Goal: Communication & Community: Share content

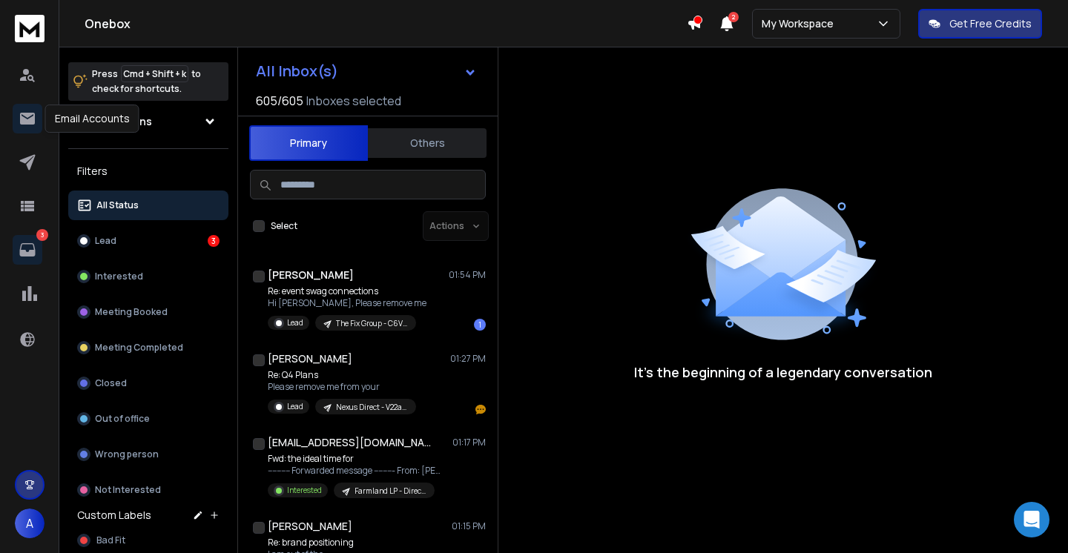
click at [26, 115] on icon at bounding box center [27, 119] width 15 height 12
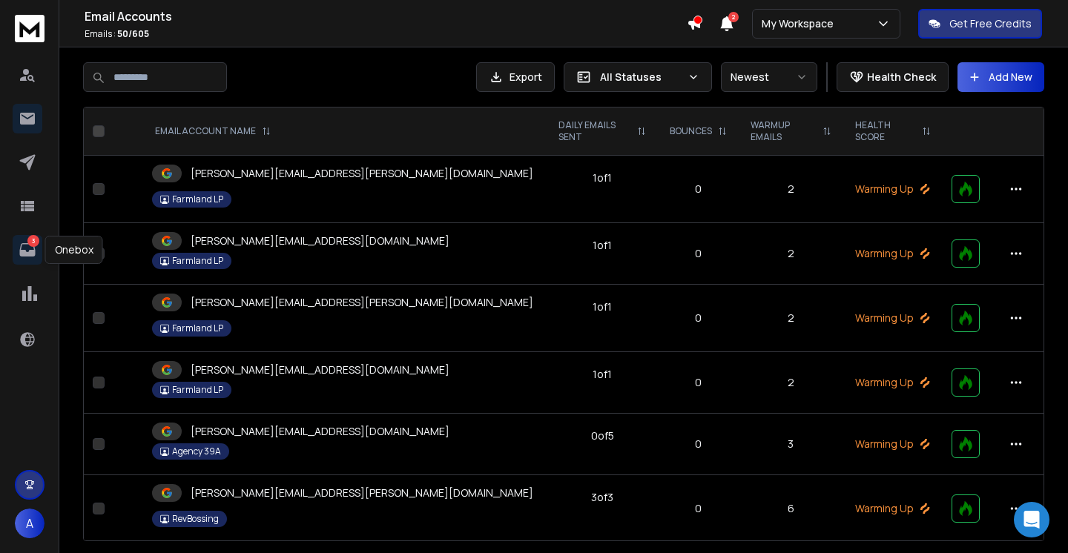
click at [28, 246] on icon at bounding box center [28, 250] width 18 height 18
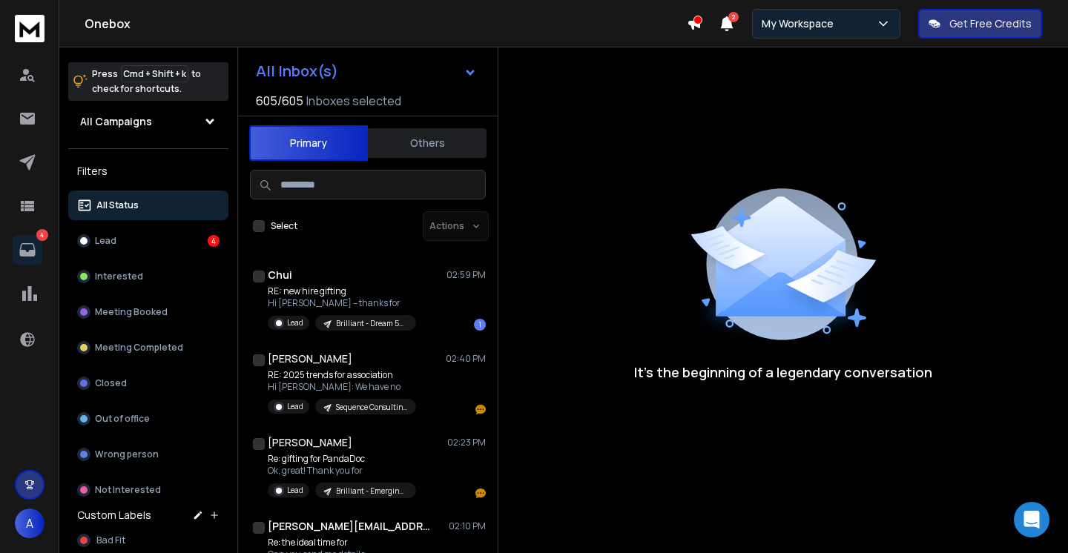
click at [805, 24] on p "My Workspace" at bounding box center [801, 23] width 78 height 15
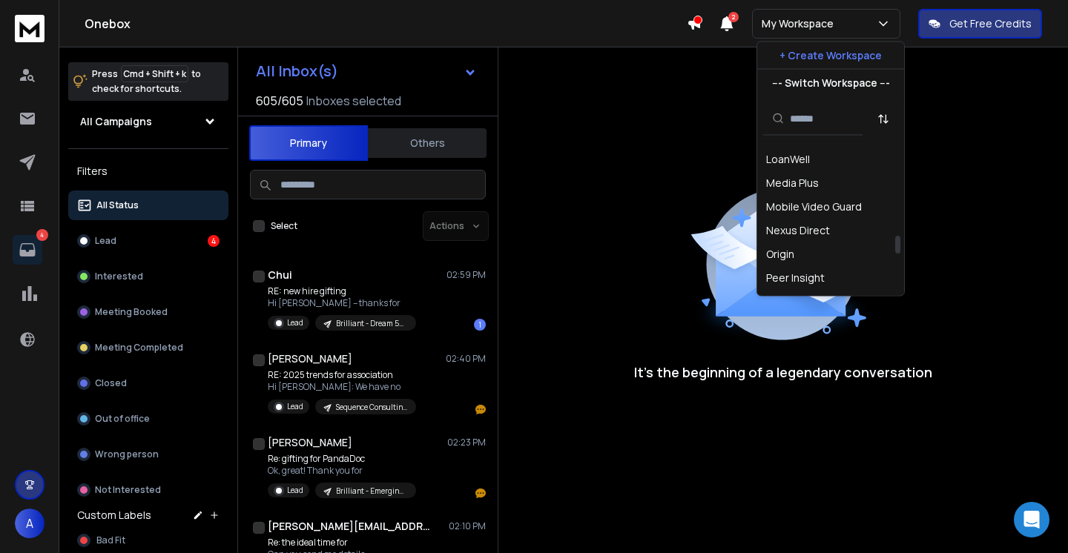
scroll to position [801, 0]
click at [825, 200] on div "Mobile Video Guard" at bounding box center [814, 207] width 96 height 15
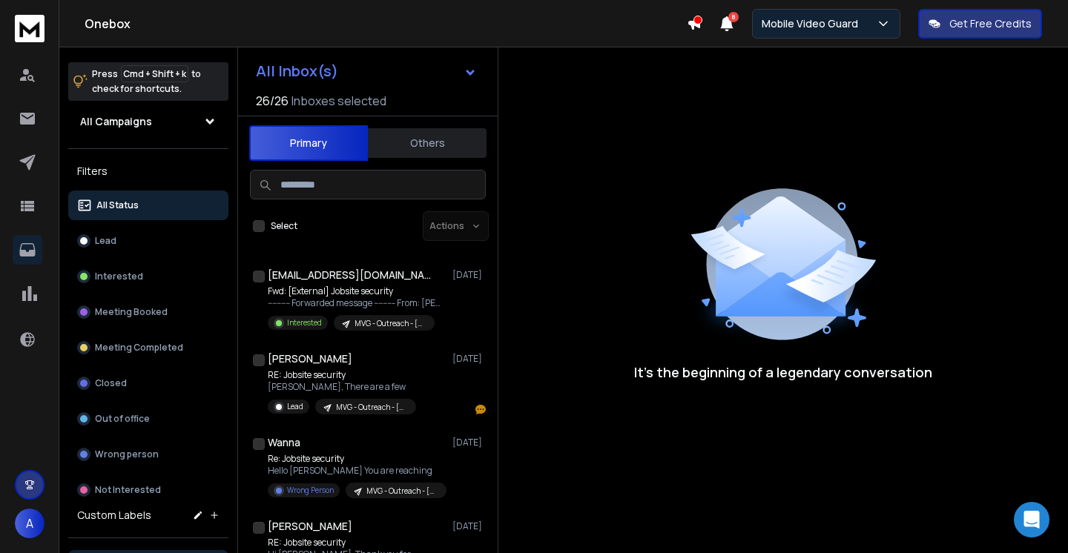
click at [853, 20] on p "Mobile Video Guard" at bounding box center [813, 23] width 102 height 15
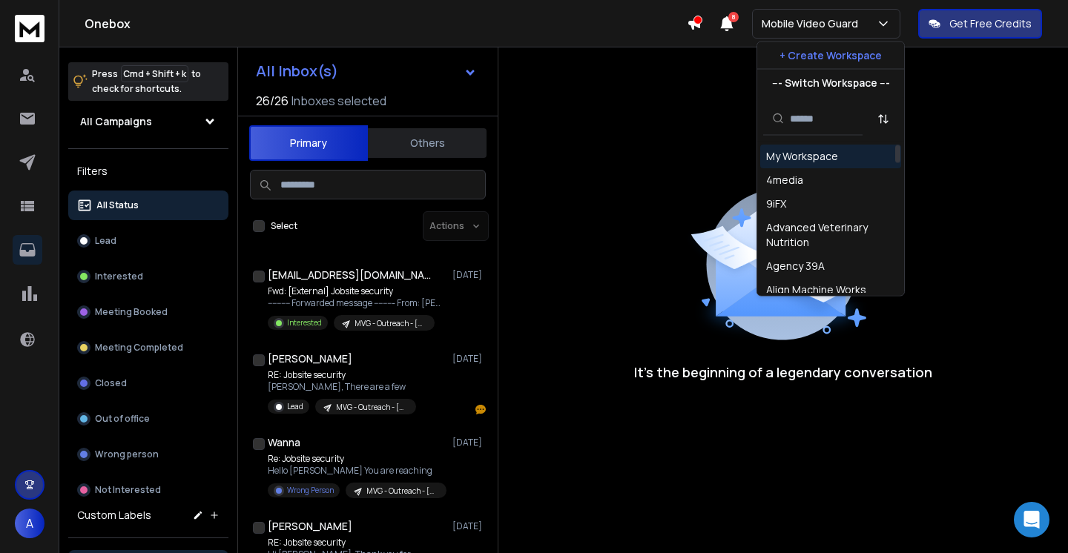
click at [783, 158] on div "My Workspace" at bounding box center [802, 156] width 72 height 15
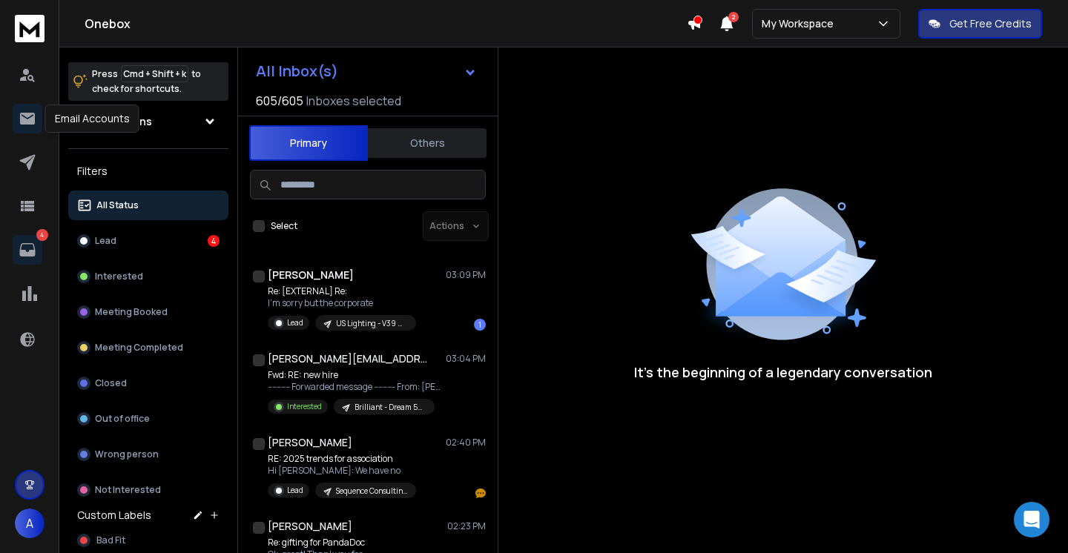
click at [31, 118] on icon at bounding box center [27, 119] width 15 height 12
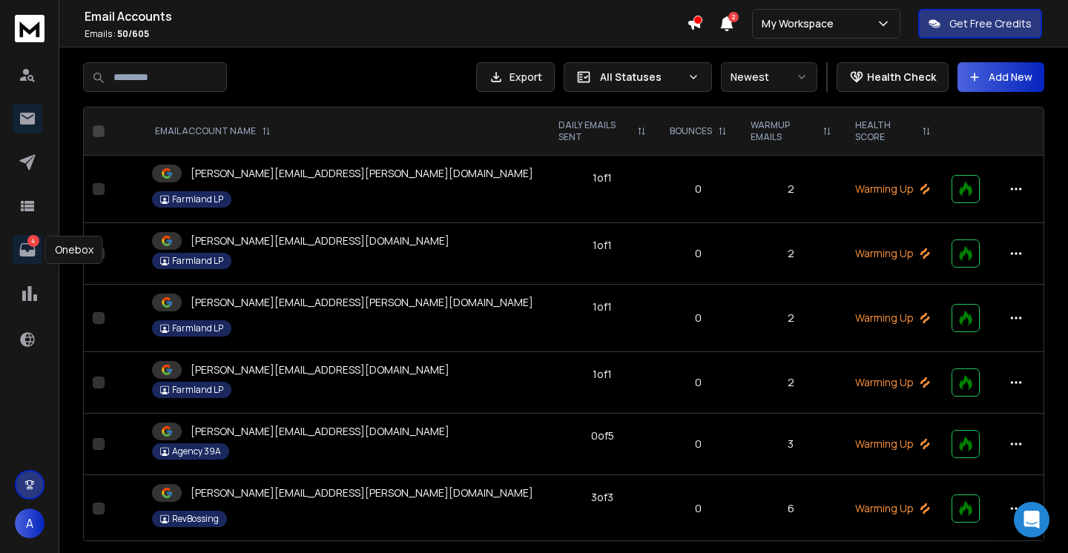
click at [23, 238] on link "4" at bounding box center [28, 250] width 30 height 30
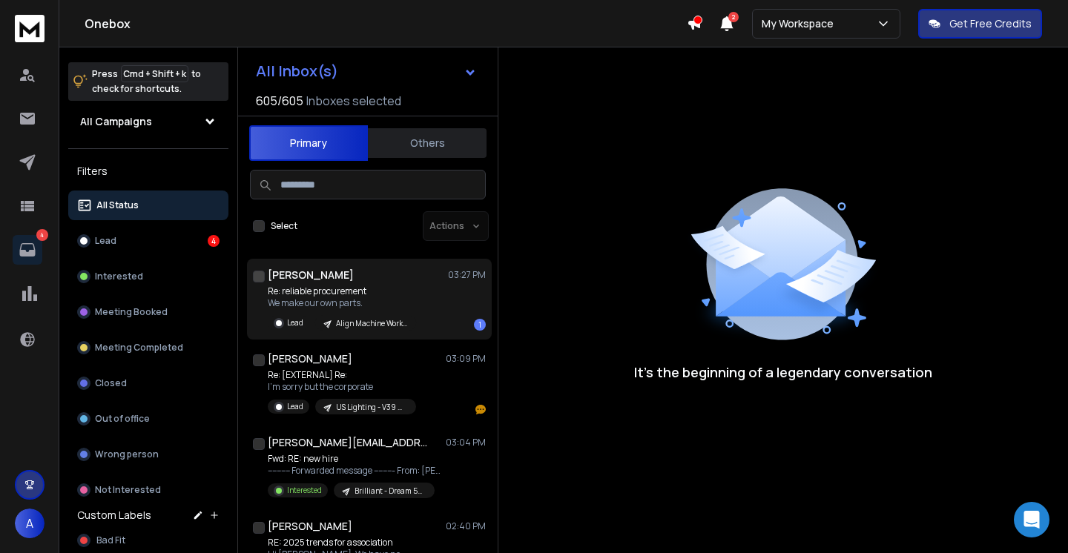
click at [361, 302] on p "We make our own parts." at bounding box center [342, 304] width 148 height 12
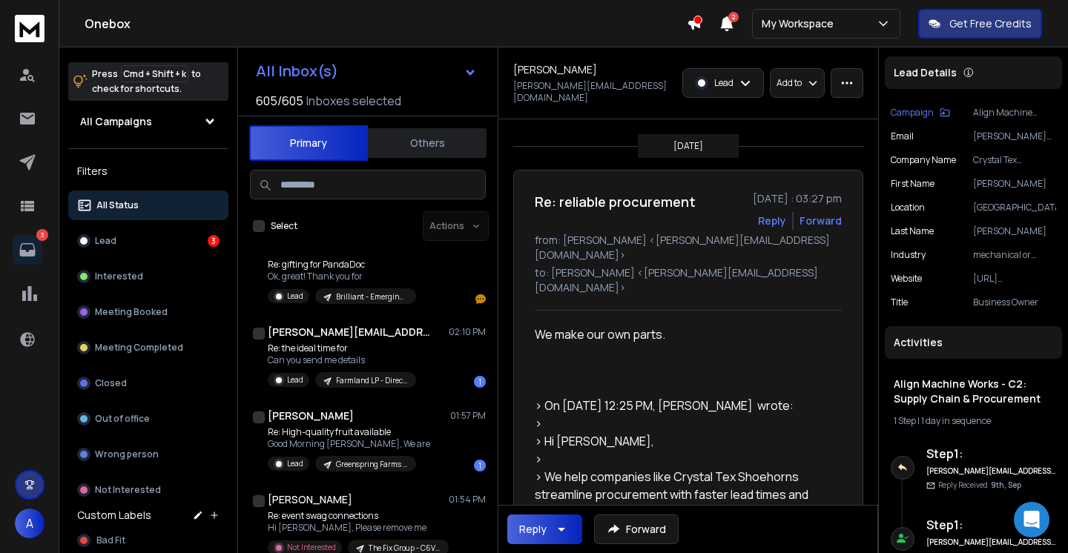
scroll to position [366, 0]
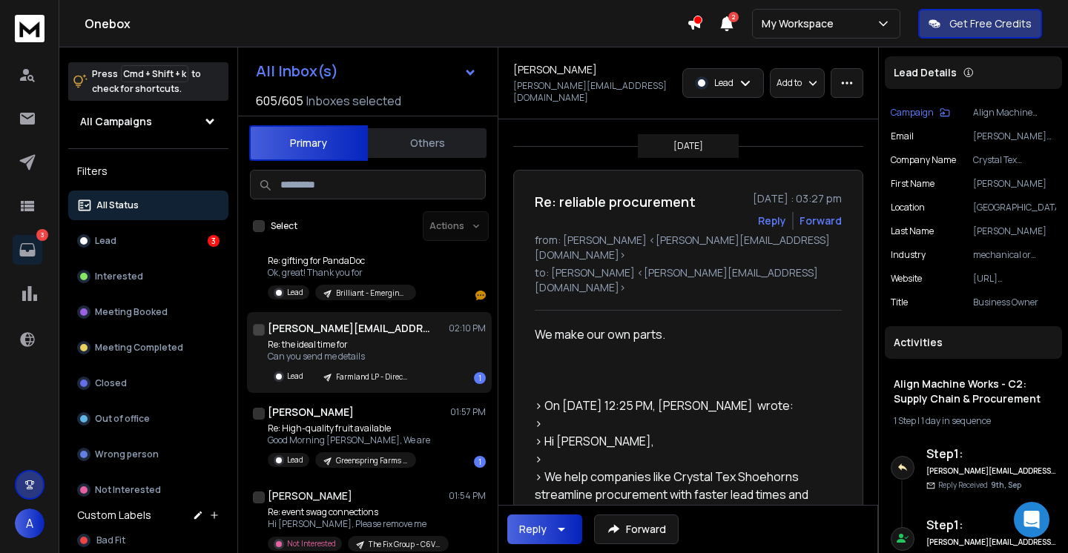
click at [346, 341] on p "Re: the ideal time for" at bounding box center [342, 345] width 148 height 12
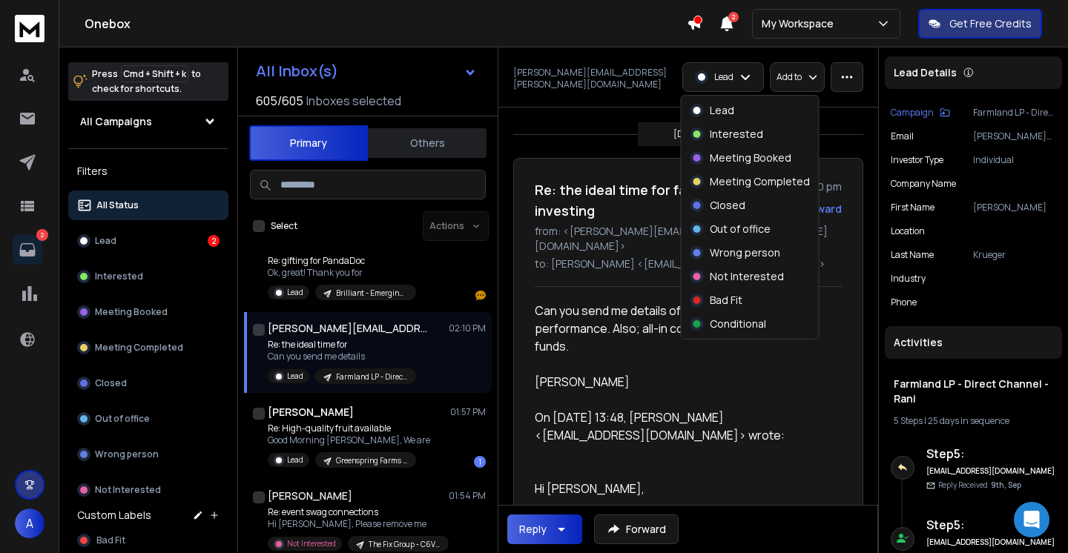
click at [734, 79] on div "Lead" at bounding box center [723, 77] width 80 height 28
click at [727, 127] on p "Interested" at bounding box center [736, 134] width 53 height 15
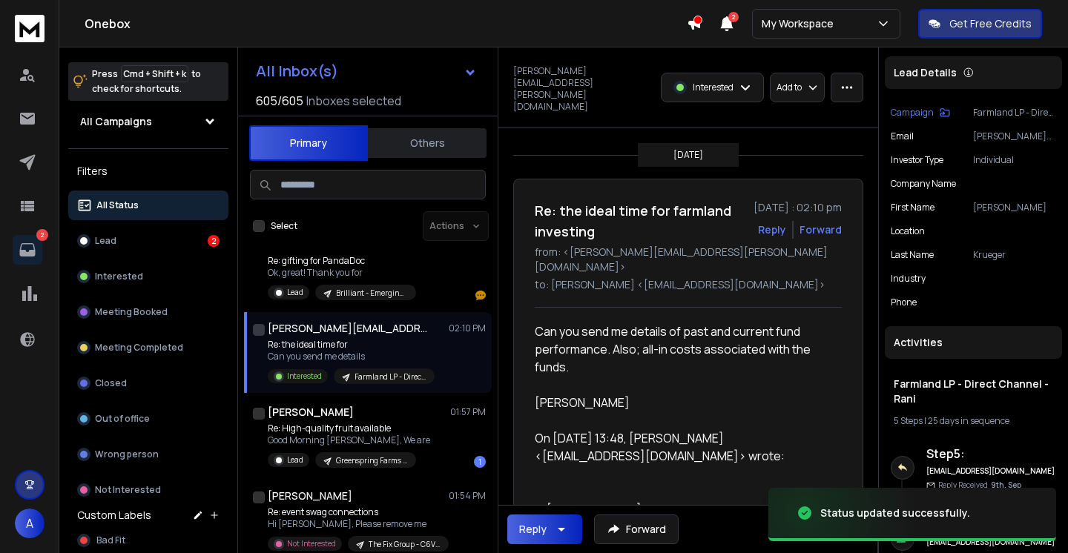
click at [826, 223] on div "Forward" at bounding box center [821, 230] width 42 height 15
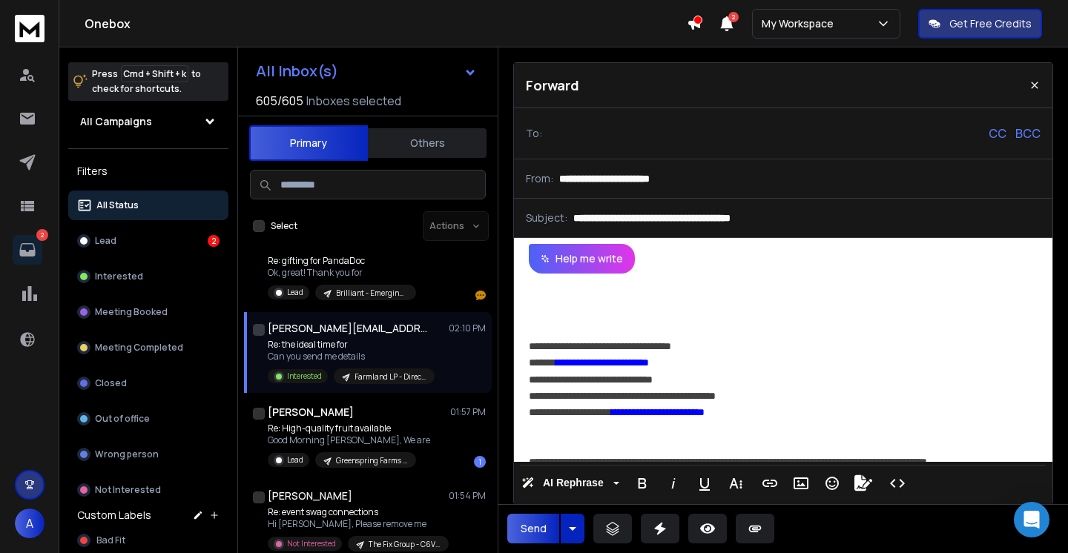
click at [563, 128] on input at bounding box center [600, 133] width 104 height 27
type input "**********"
click at [527, 533] on button "Send" at bounding box center [533, 529] width 52 height 30
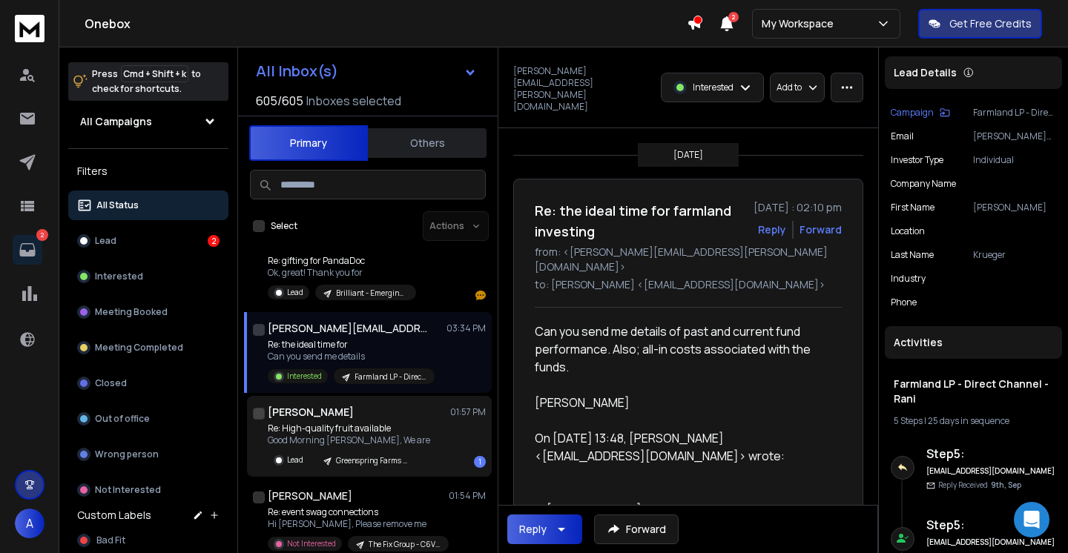
click at [358, 441] on p "Good Morning [PERSON_NAME], We are" at bounding box center [349, 441] width 162 height 12
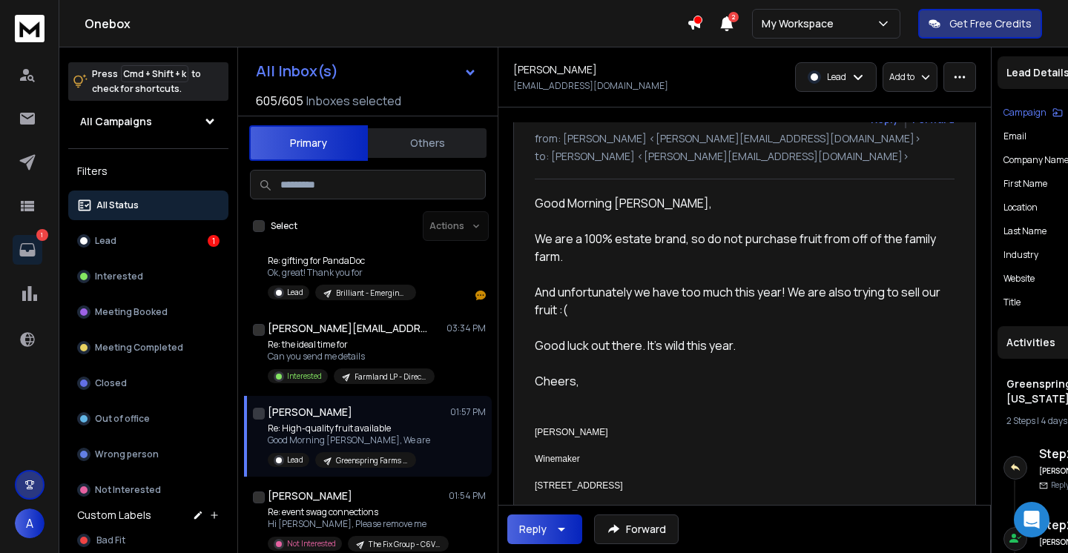
scroll to position [0, 0]
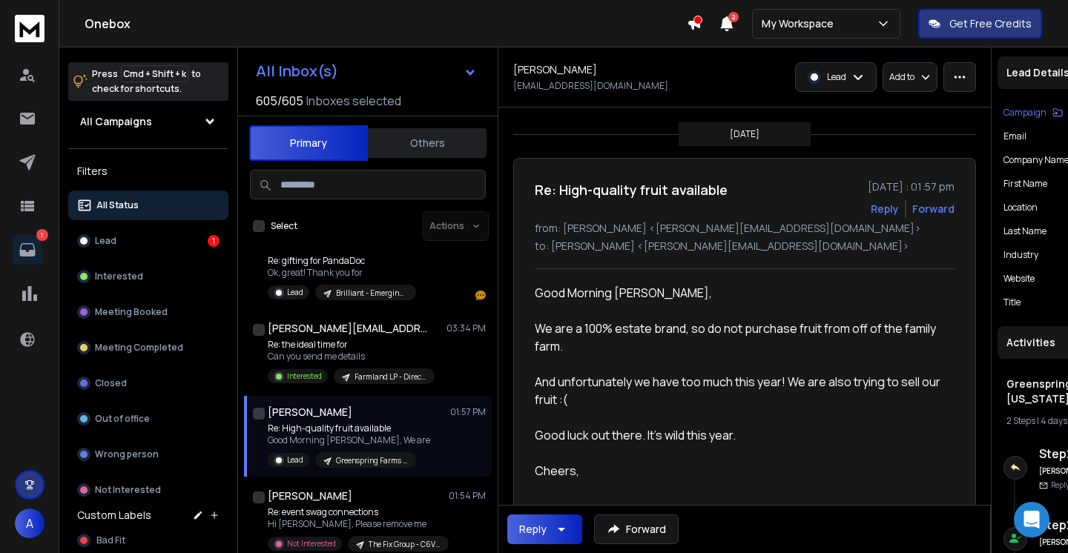
click at [948, 215] on div "Forward" at bounding box center [934, 209] width 42 height 15
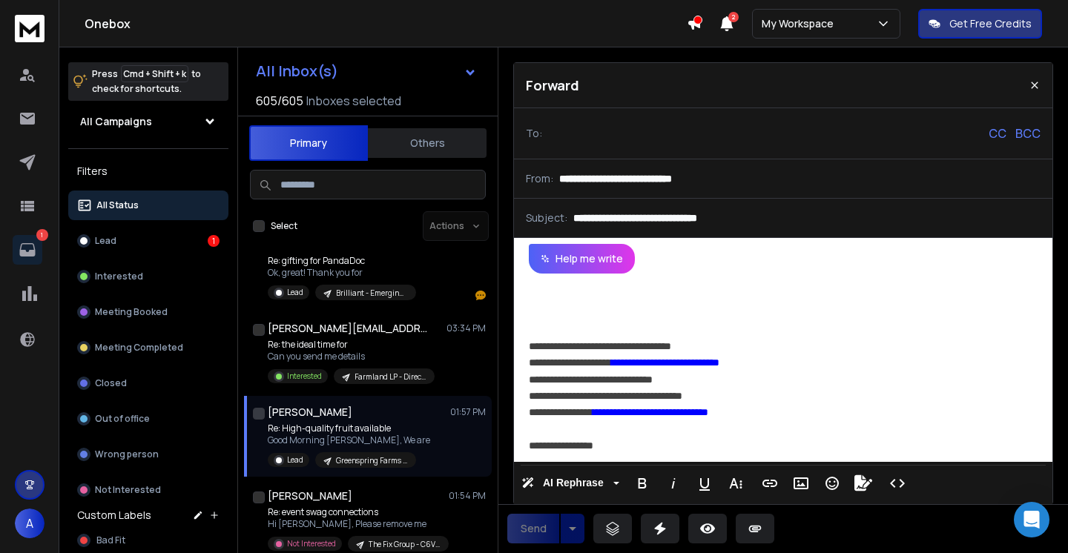
click at [611, 126] on input at bounding box center [600, 133] width 104 height 27
type input "**********"
click at [533, 533] on button "Send" at bounding box center [533, 529] width 52 height 30
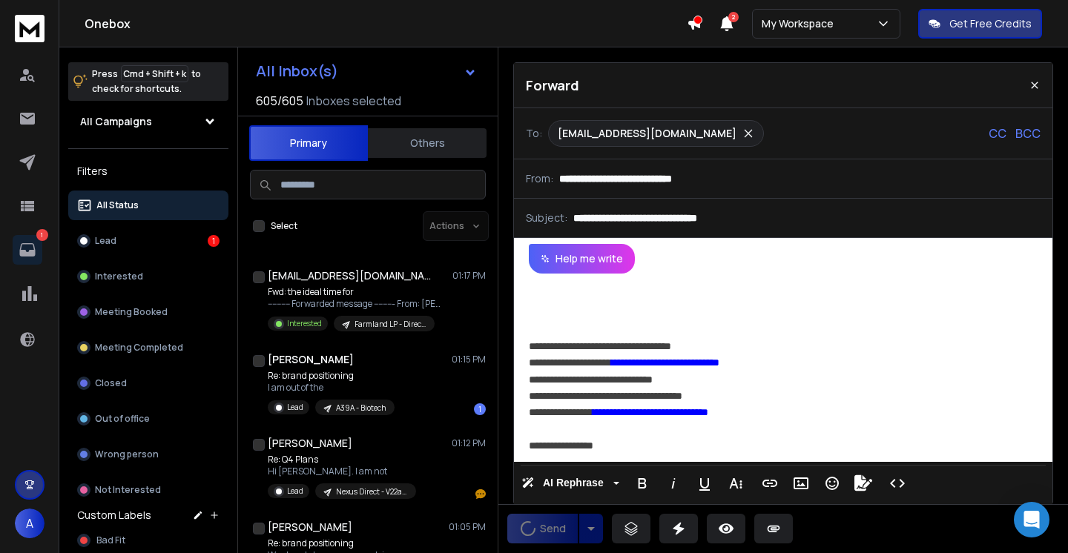
scroll to position [755, 0]
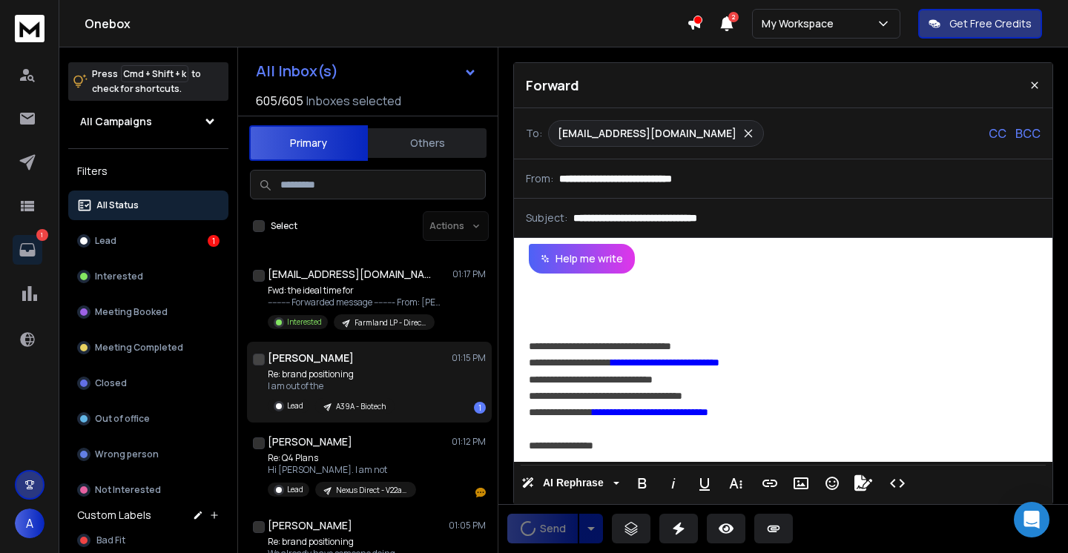
click at [358, 376] on p "Re: brand positioning" at bounding box center [331, 375] width 127 height 12
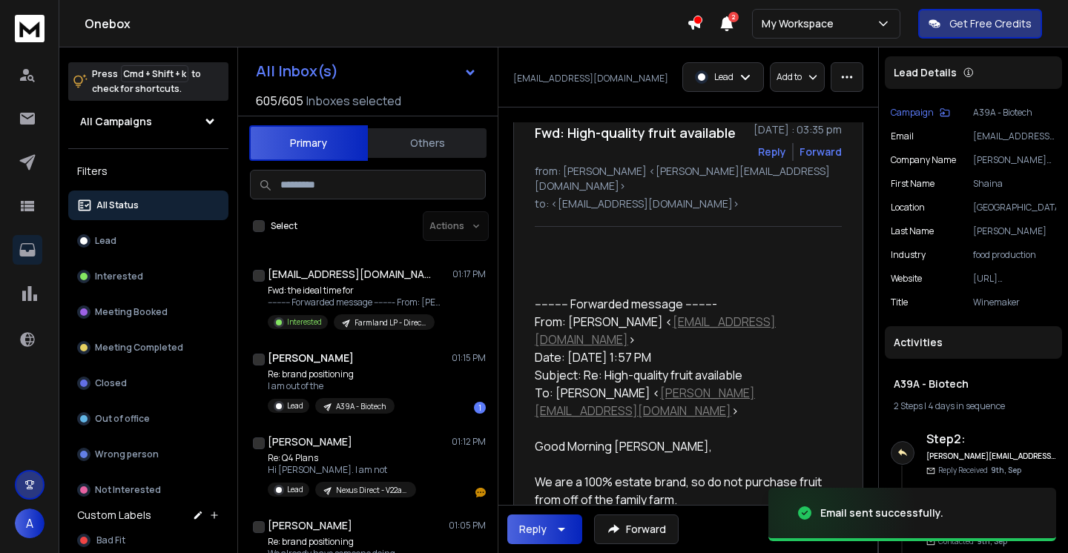
scroll to position [58, 0]
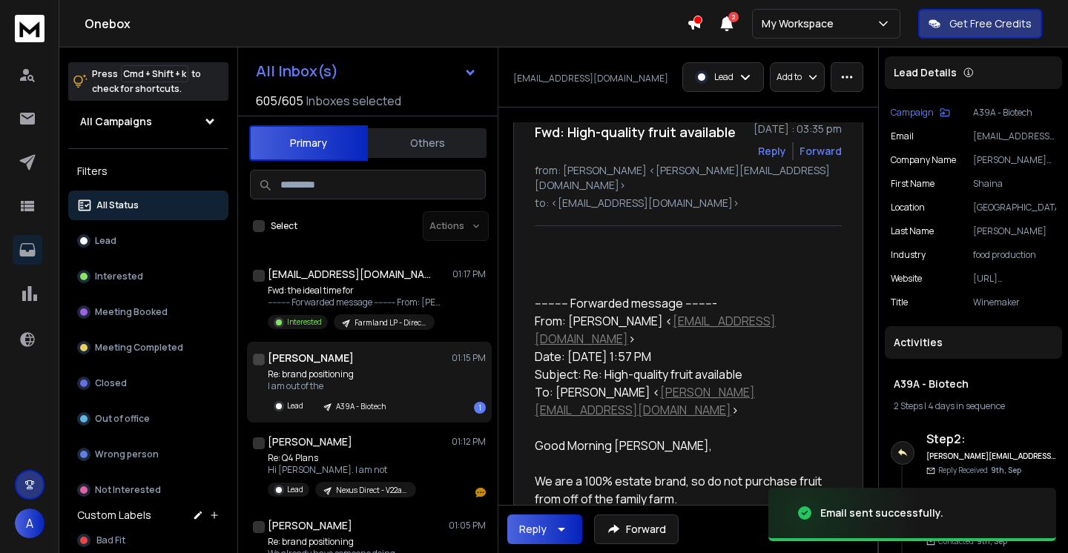
click at [351, 379] on p "Re: brand positioning" at bounding box center [331, 375] width 127 height 12
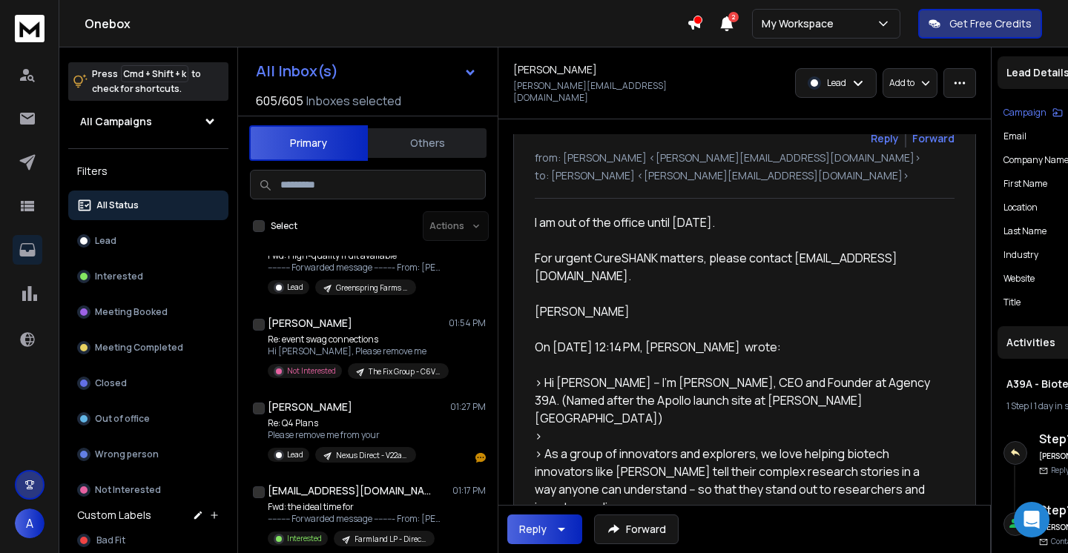
scroll to position [0, 0]
